Goal: Task Accomplishment & Management: Manage account settings

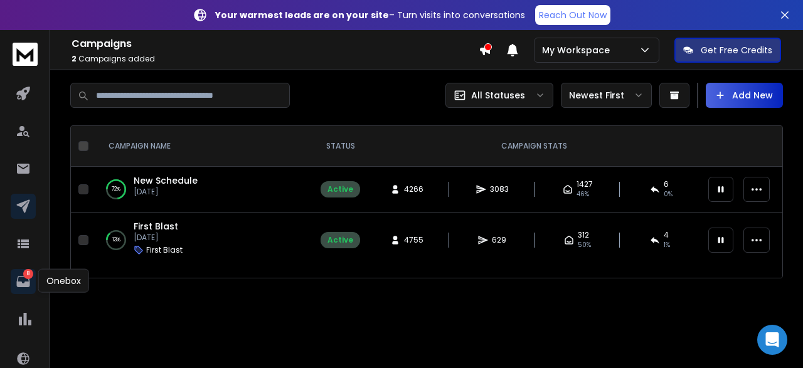
click at [20, 285] on icon at bounding box center [22, 281] width 13 height 11
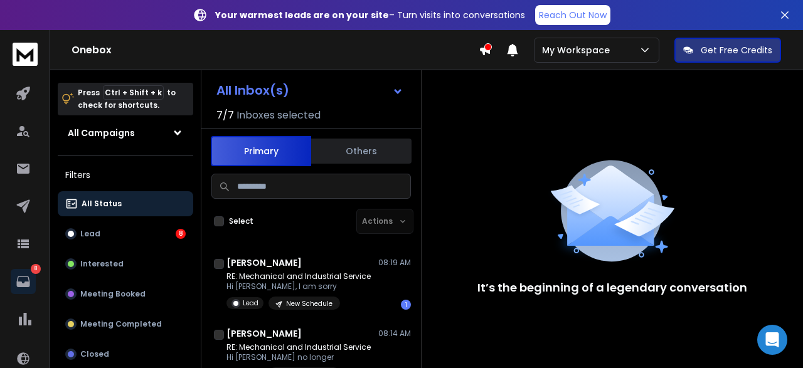
click at [112, 239] on button "Lead 8" at bounding box center [125, 233] width 135 height 25
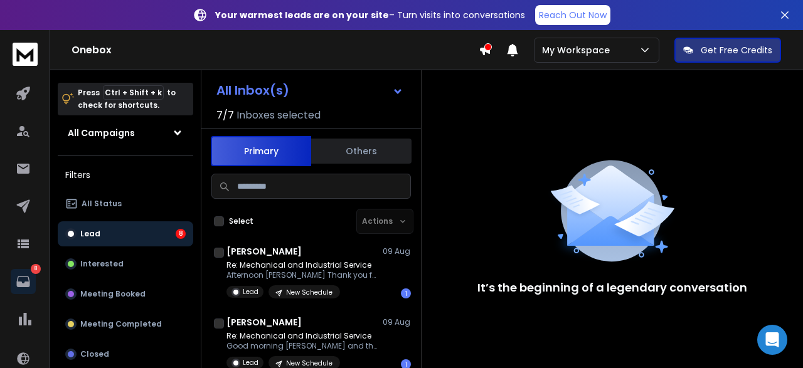
scroll to position [440, 0]
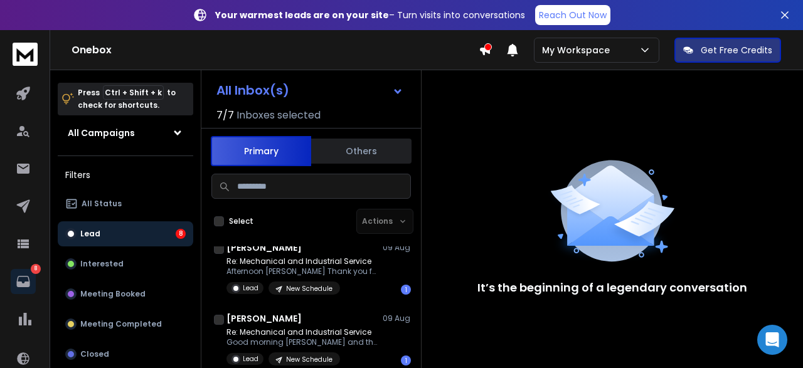
click at [146, 238] on button "Lead 8" at bounding box center [125, 233] width 135 height 25
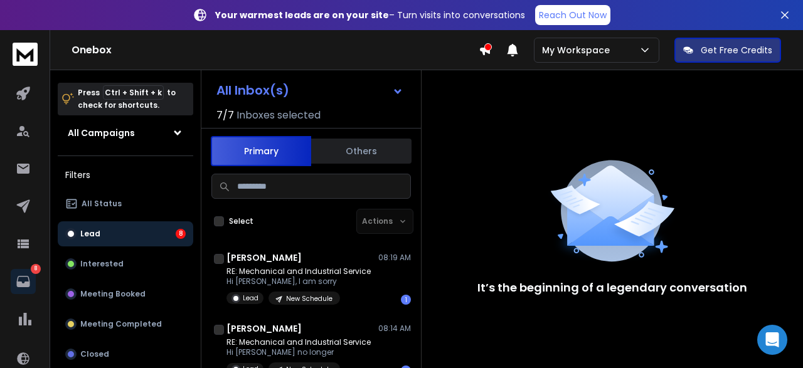
scroll to position [0, 0]
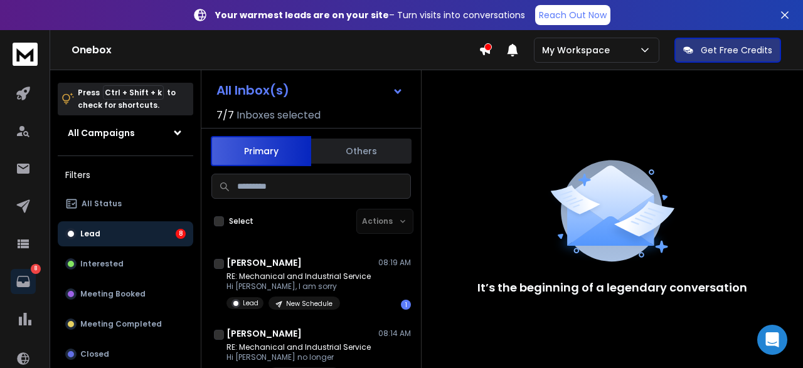
click at [139, 239] on button "Lead 8" at bounding box center [125, 233] width 135 height 25
click at [361, 149] on button "Others" at bounding box center [361, 151] width 100 height 28
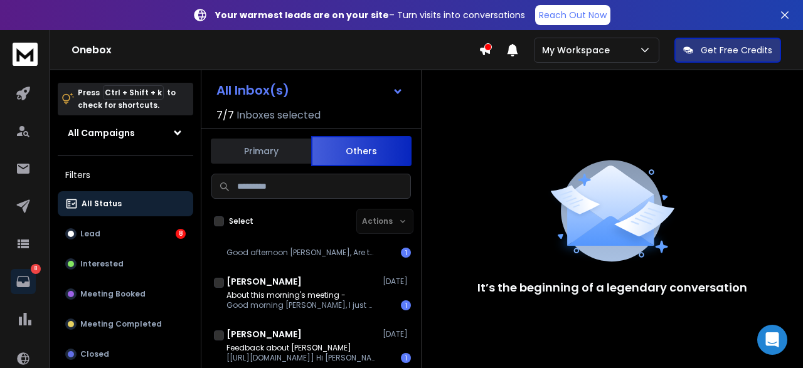
scroll to position [1301, 0]
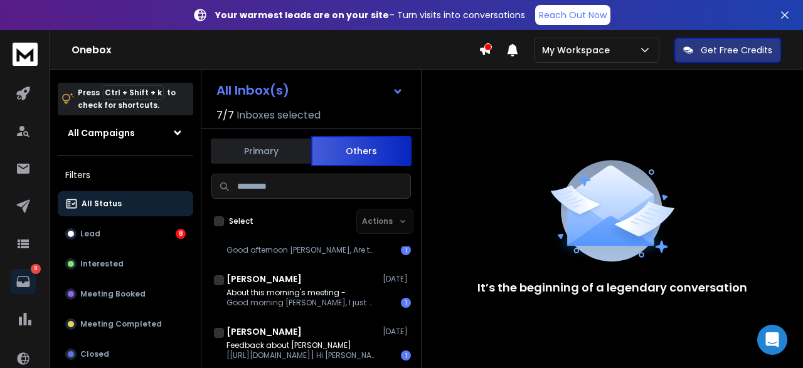
click at [311, 136] on button "Others" at bounding box center [361, 151] width 100 height 30
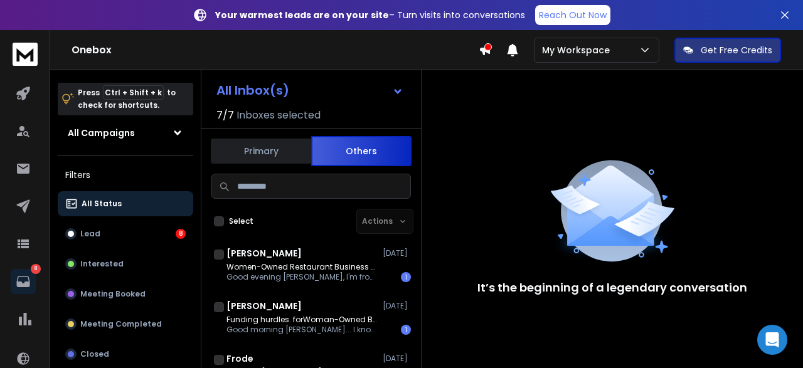
scroll to position [0, 0]
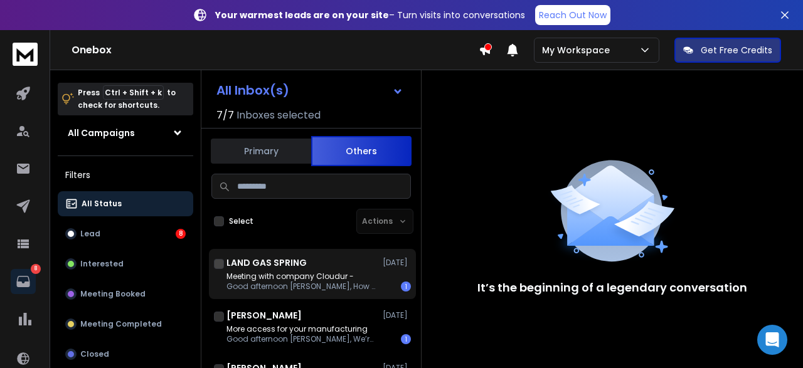
click at [336, 294] on div "LAND GAS SPRING [DATE] Meeting with company Cloudur - Good afternoon [PERSON_NA…" at bounding box center [312, 274] width 207 height 50
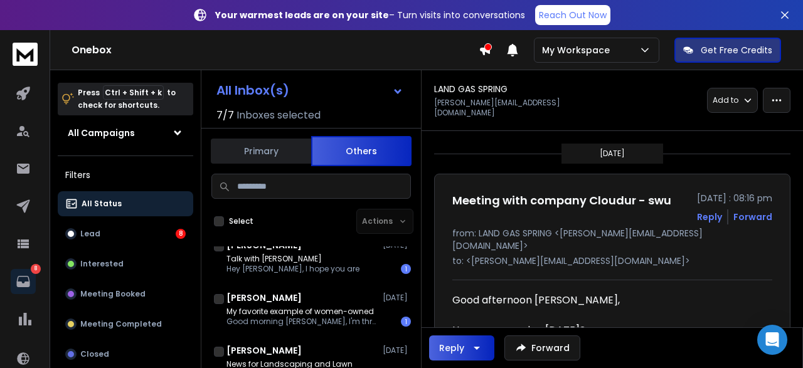
scroll to position [176, 0]
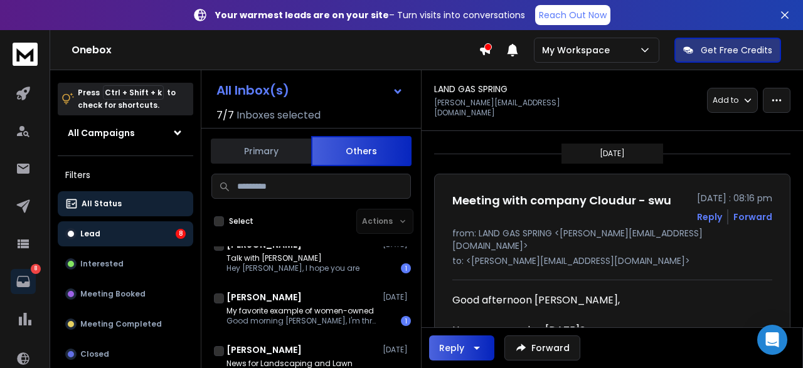
click at [111, 230] on button "Lead 8" at bounding box center [125, 233] width 135 height 25
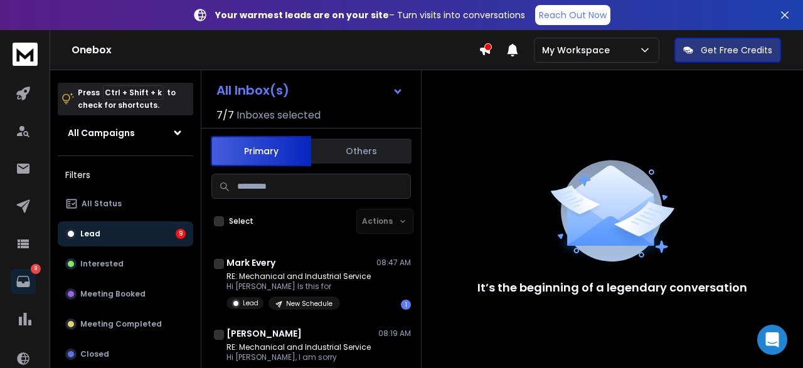
click at [109, 240] on button "Lead 9" at bounding box center [125, 233] width 135 height 25
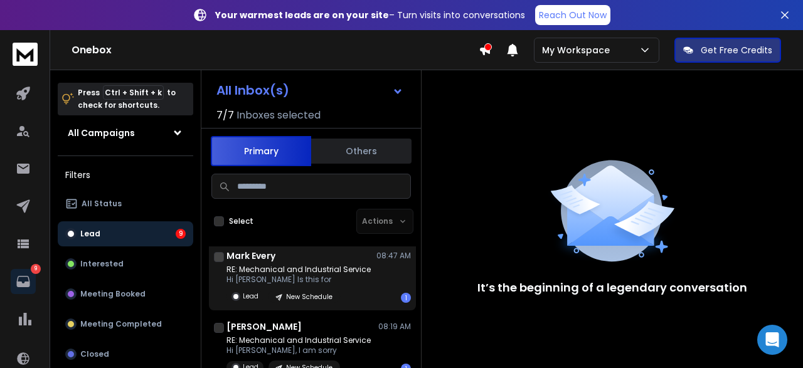
scroll to position [10, 0]
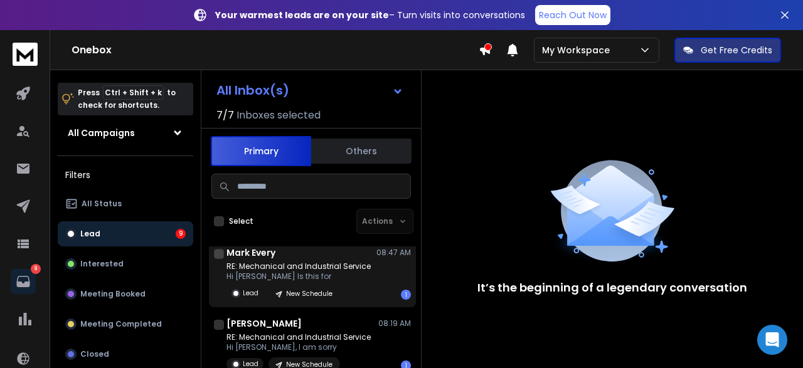
click at [295, 278] on p "Hi [PERSON_NAME] Is this for" at bounding box center [298, 277] width 144 height 10
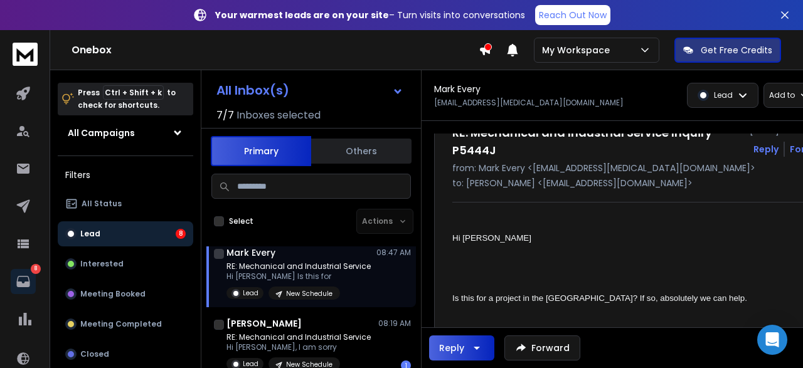
scroll to position [0, 0]
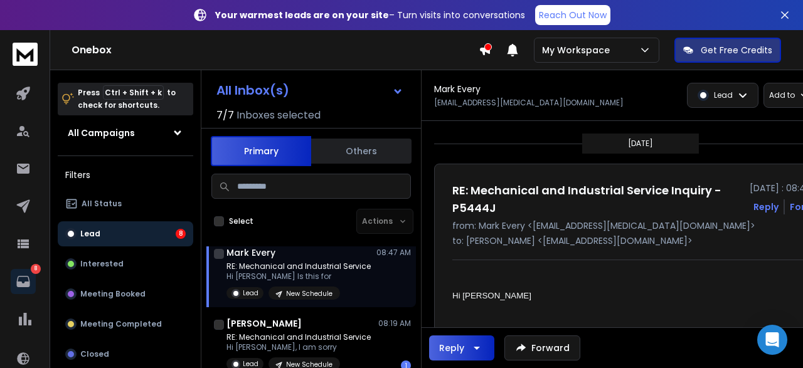
click at [221, 256] on button "button" at bounding box center [219, 254] width 10 height 10
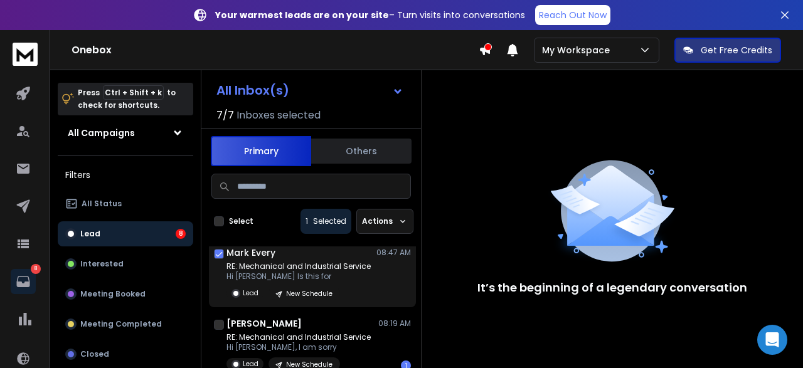
click at [280, 270] on p "RE: Mechanical and Industrial Service" at bounding box center [298, 267] width 144 height 10
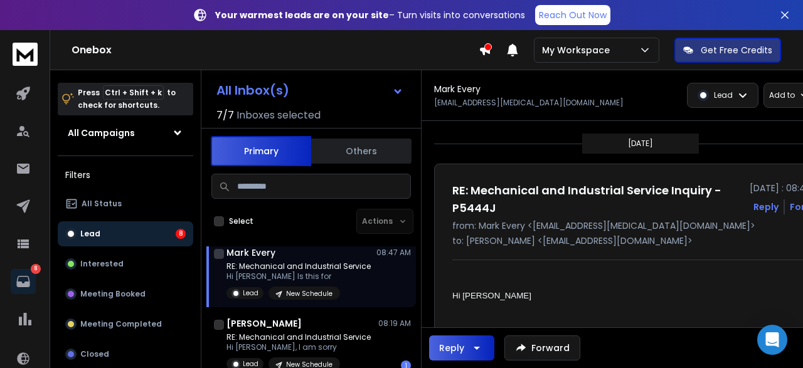
click at [394, 218] on div "Actions" at bounding box center [384, 221] width 57 height 25
click at [221, 253] on button "button" at bounding box center [219, 254] width 10 height 10
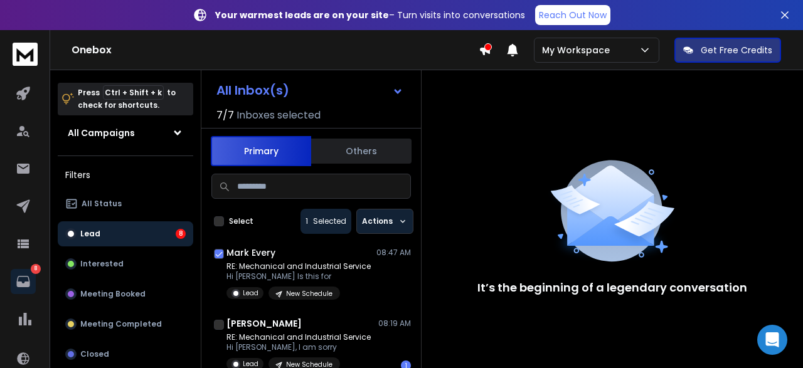
scroll to position [10, 0]
click at [390, 223] on p "Actions" at bounding box center [377, 221] width 31 height 10
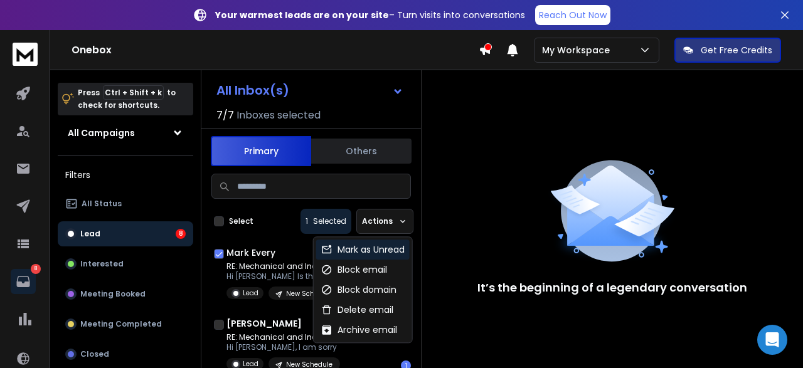
click at [364, 249] on div "Mark as Unread" at bounding box center [362, 249] width 83 height 13
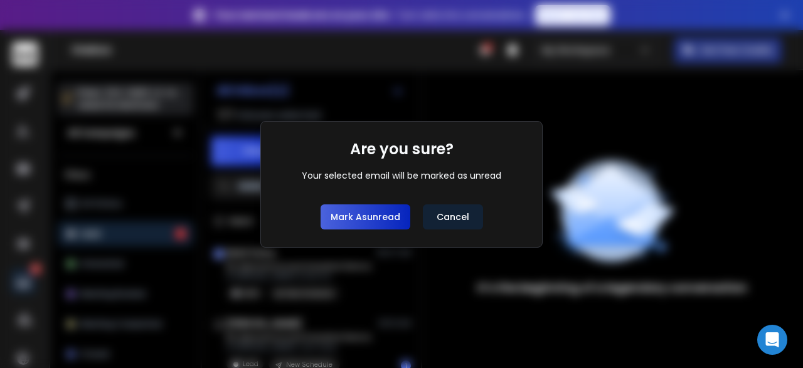
click at [361, 222] on p "Mark as unread" at bounding box center [366, 217] width 70 height 13
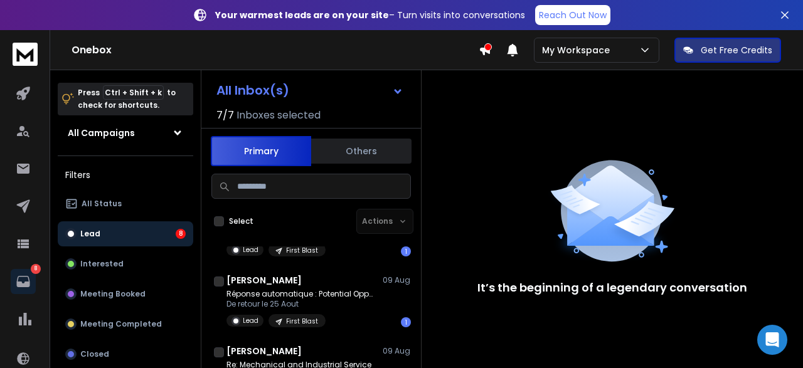
scroll to position [0, 0]
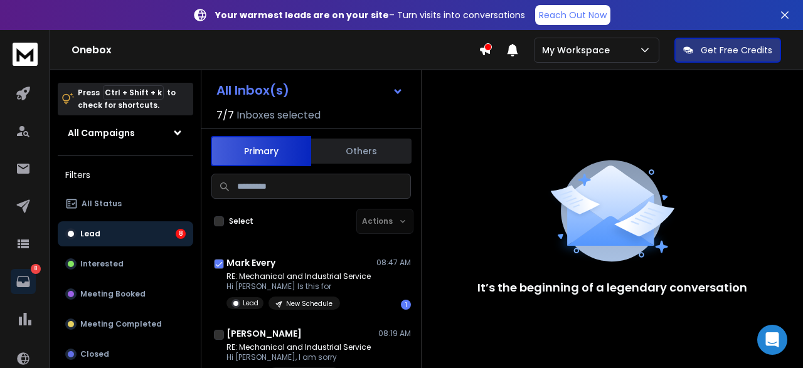
click at [499, 255] on div "It’s the beginning of a legendary conversation" at bounding box center [612, 226] width 381 height 313
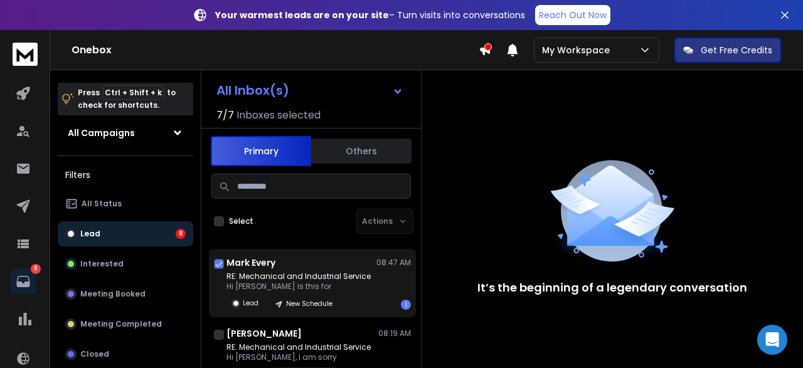
click at [220, 267] on button "button" at bounding box center [219, 264] width 10 height 10
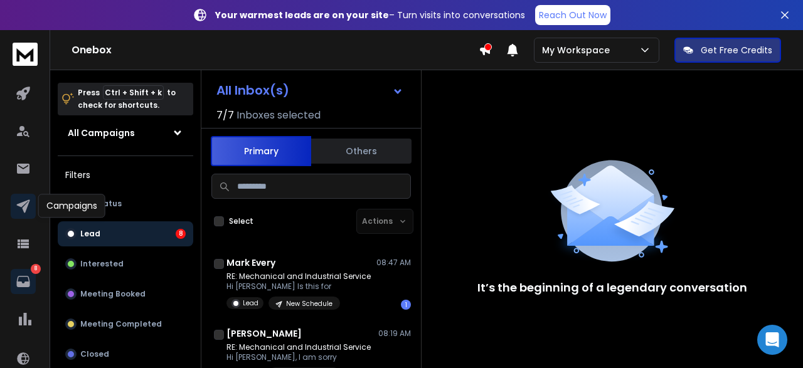
click at [26, 202] on icon at bounding box center [22, 205] width 13 height 13
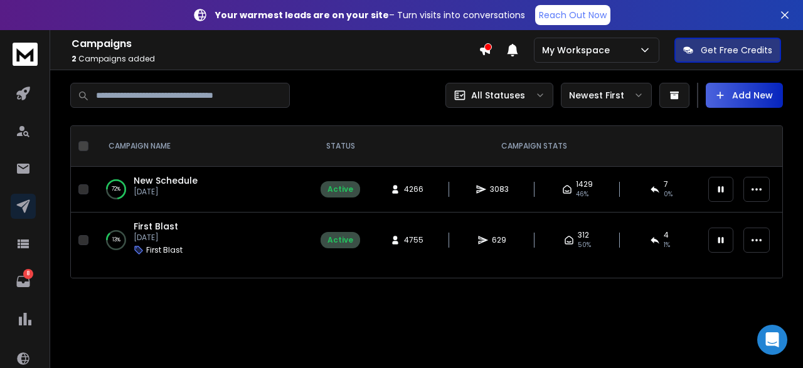
click at [751, 240] on icon "button" at bounding box center [756, 240] width 13 height 13
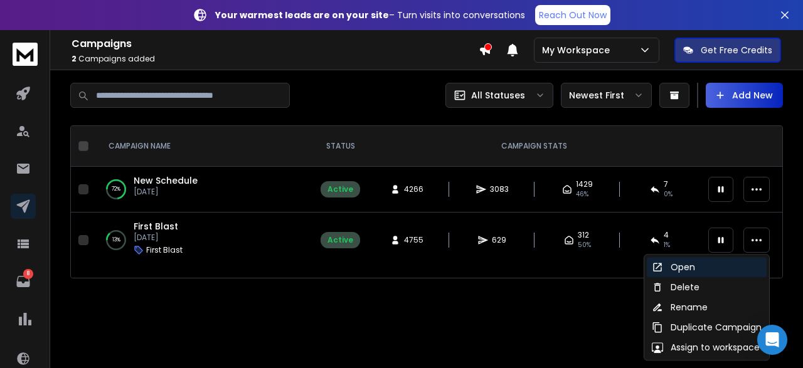
click at [708, 265] on div "Open" at bounding box center [707, 267] width 120 height 20
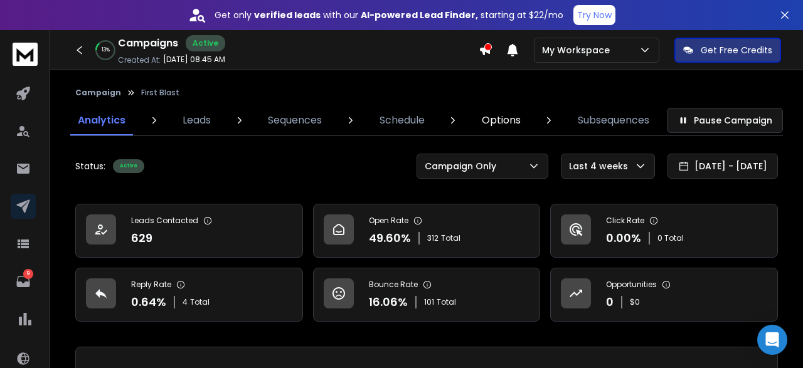
click at [508, 119] on p "Options" at bounding box center [501, 120] width 39 height 15
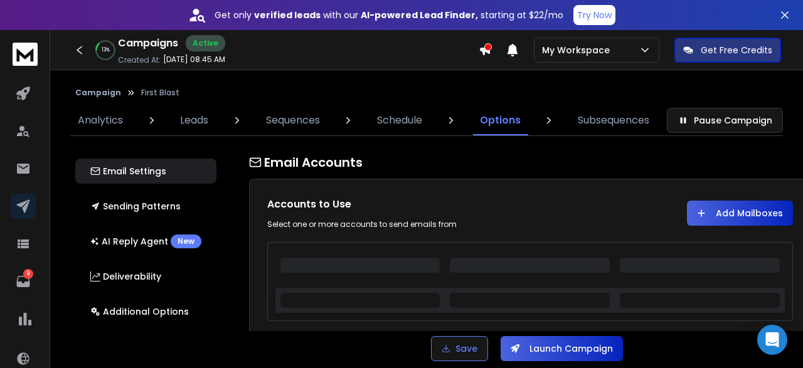
select select "**********"
type input "****"
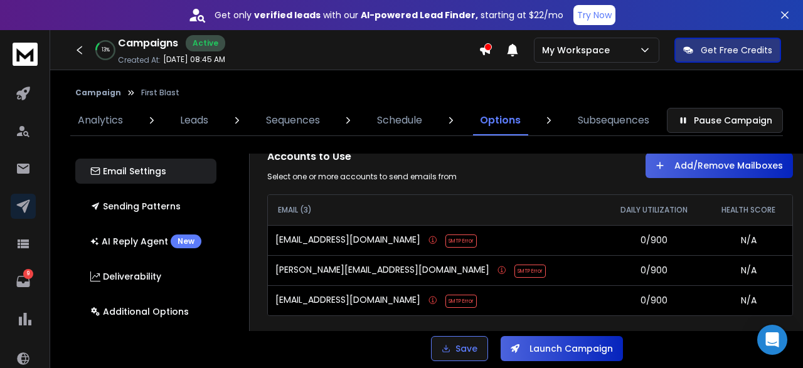
scroll to position [47, 0]
